Goal: Task Accomplishment & Management: Use online tool/utility

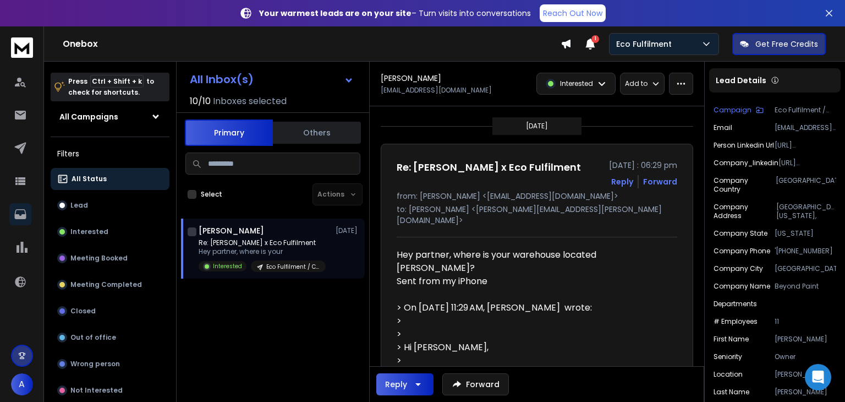
click at [636, 48] on p "Eco Fulfilment" at bounding box center [646, 44] width 60 height 11
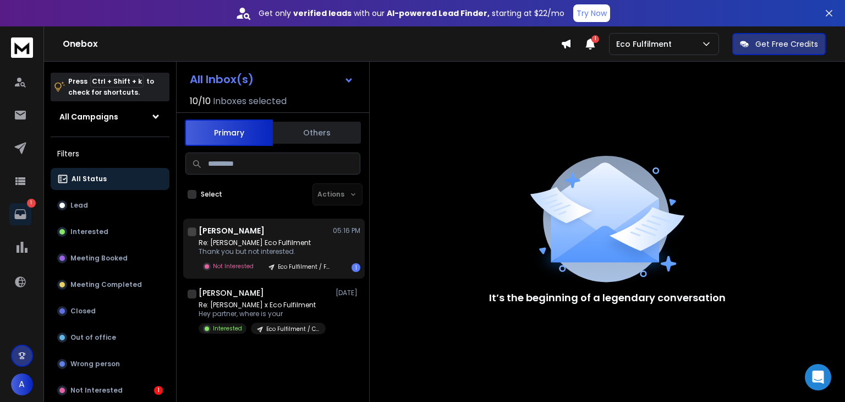
click at [297, 236] on div "[PERSON_NAME] 05:16 PM" at bounding box center [280, 230] width 162 height 11
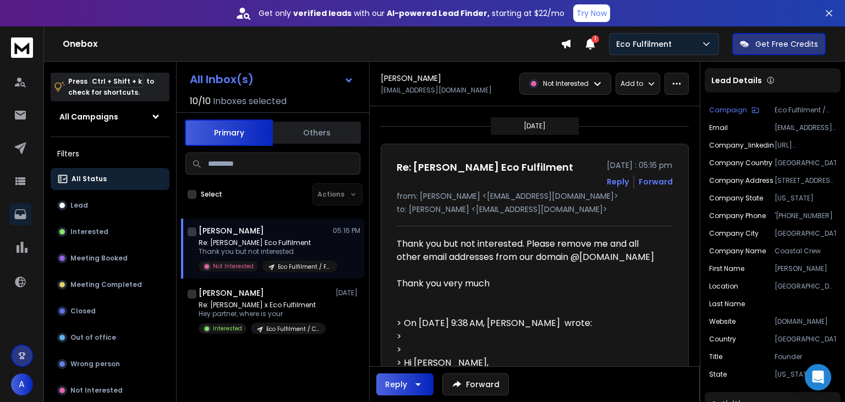
click at [655, 46] on p "Eco Fulfilment" at bounding box center [646, 44] width 60 height 11
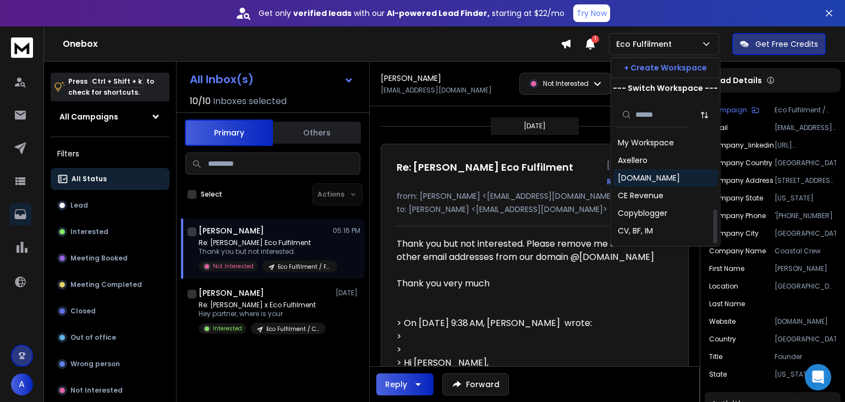
scroll to position [242, 0]
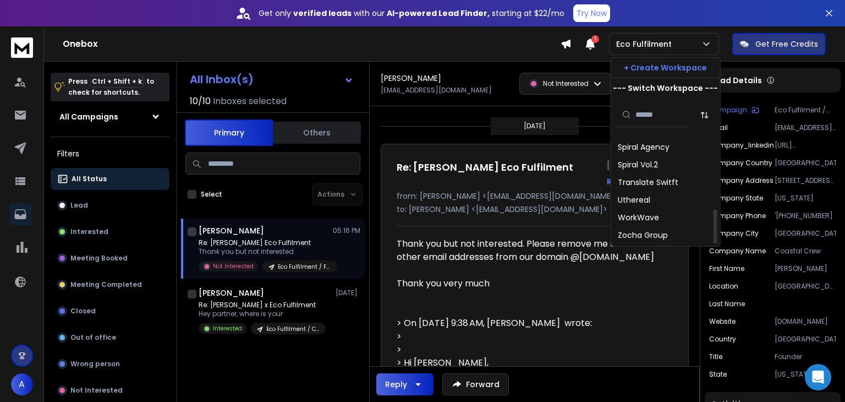
drag, startPoint x: 715, startPoint y: 157, endPoint x: 714, endPoint y: 271, distance: 113.9
click at [714, 243] on div at bounding box center [716, 226] width 4 height 34
click at [659, 218] on div "WorkWave" at bounding box center [666, 218] width 105 height 18
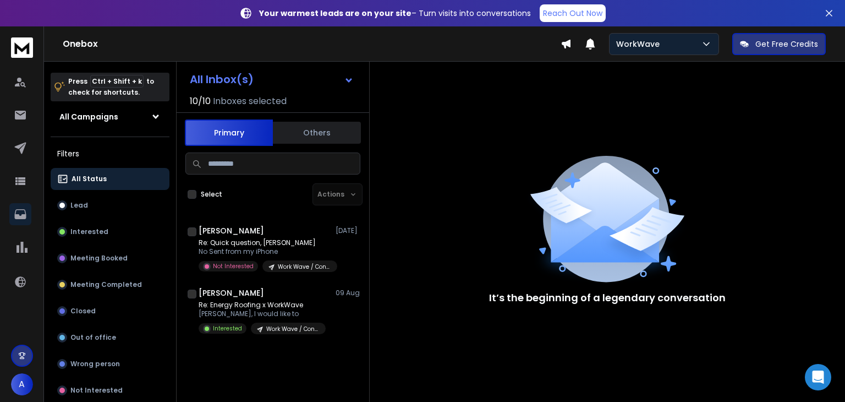
click at [666, 46] on div "WorkWave" at bounding box center [664, 44] width 96 height 11
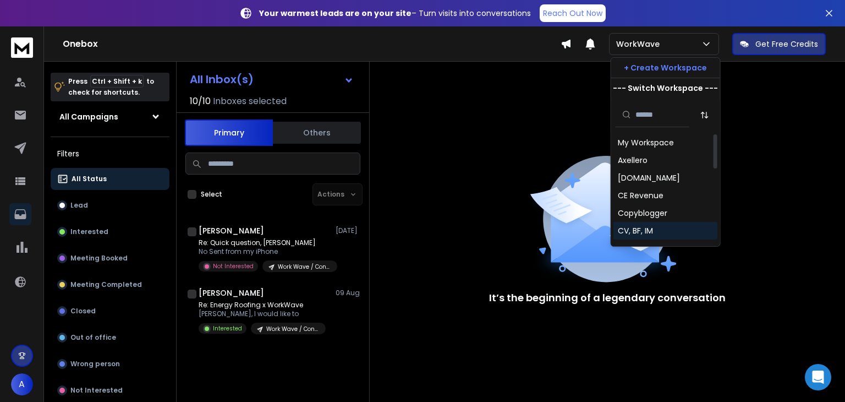
click at [665, 226] on div "CV, BF, IM" at bounding box center [666, 231] width 105 height 18
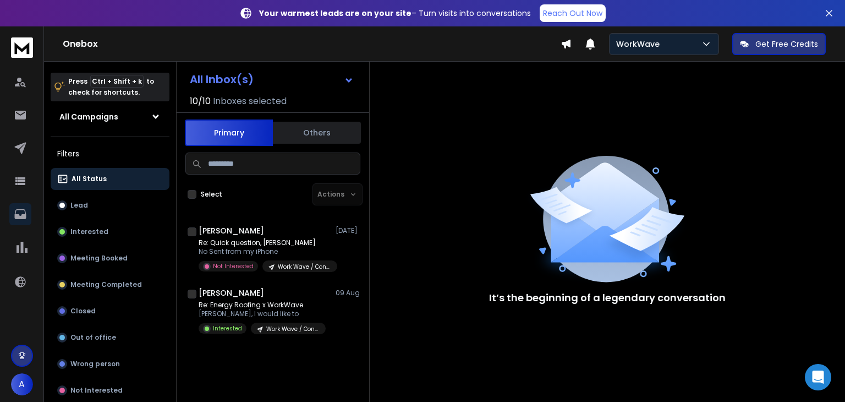
click at [654, 46] on p "WorkWave" at bounding box center [640, 44] width 48 height 11
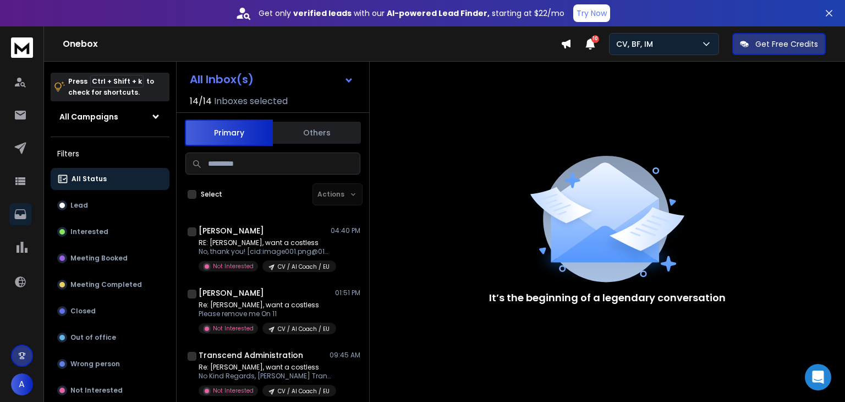
click at [647, 42] on p "CV, BF, IM" at bounding box center [636, 44] width 41 height 11
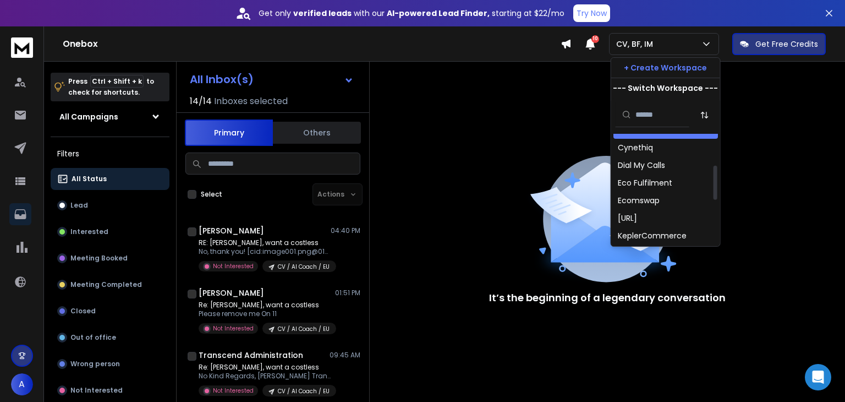
drag, startPoint x: 714, startPoint y: 146, endPoint x: 714, endPoint y: 175, distance: 29.2
click at [718, 174] on div at bounding box center [716, 183] width 4 height 34
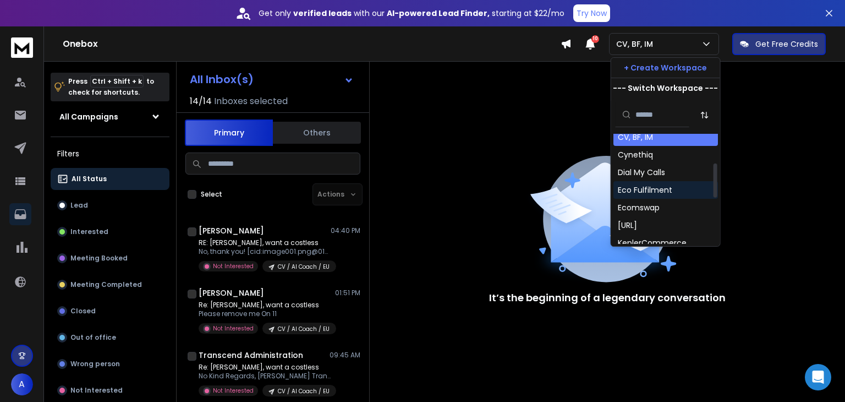
click at [650, 187] on div "Eco Fulfilment" at bounding box center [645, 189] width 54 height 11
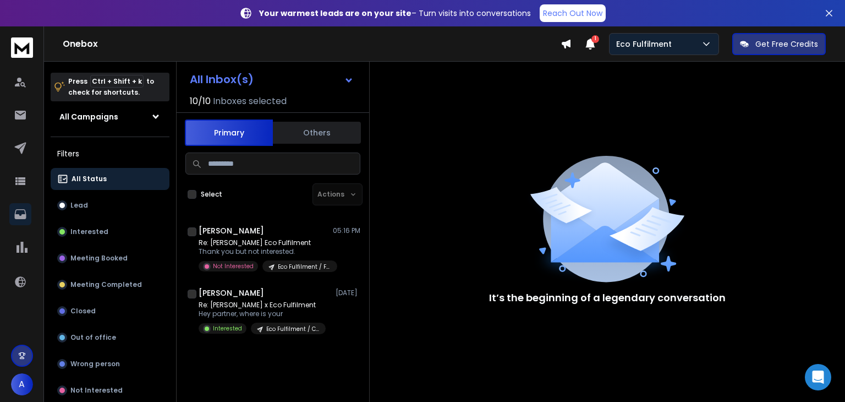
click at [680, 47] on div "Eco Fulfilment" at bounding box center [664, 44] width 96 height 11
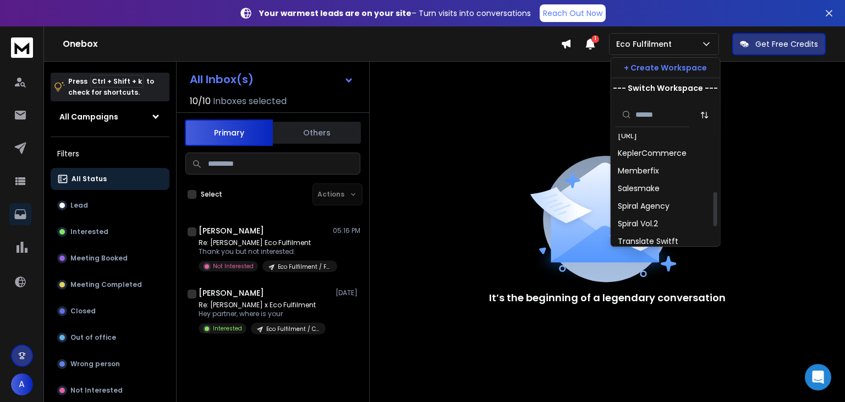
scroll to position [186, 0]
drag, startPoint x: 715, startPoint y: 150, endPoint x: 716, endPoint y: 207, distance: 57.8
click at [716, 207] on div at bounding box center [716, 209] width 4 height 34
click at [661, 180] on div "Salesmake" at bounding box center [666, 186] width 105 height 18
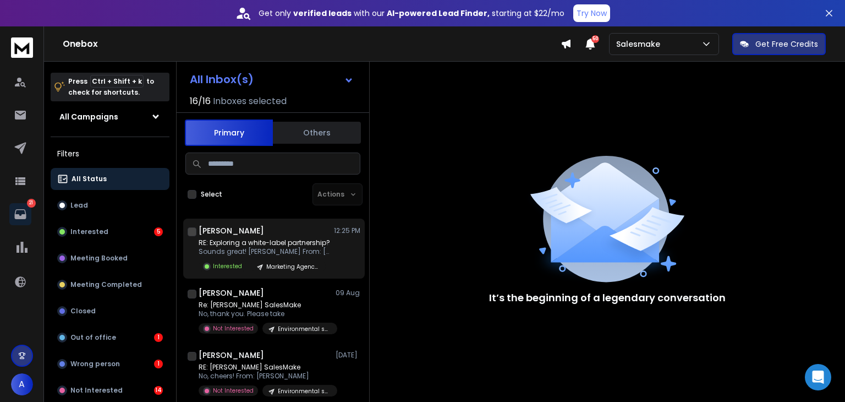
click at [259, 234] on div "[PERSON_NAME] 12:25 PM" at bounding box center [280, 230] width 162 height 11
